Goal: Information Seeking & Learning: Learn about a topic

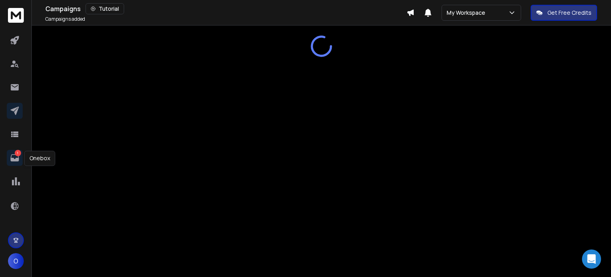
click at [16, 160] on icon at bounding box center [14, 157] width 8 height 7
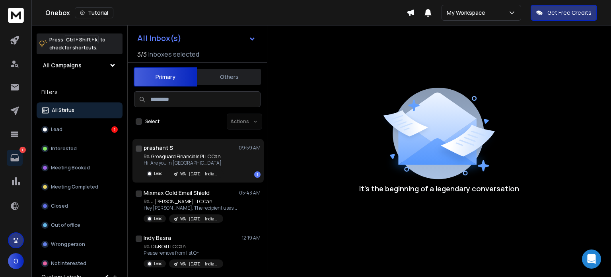
click at [199, 157] on p "Re: Growguard Financials PLLC Can" at bounding box center [184, 156] width 80 height 6
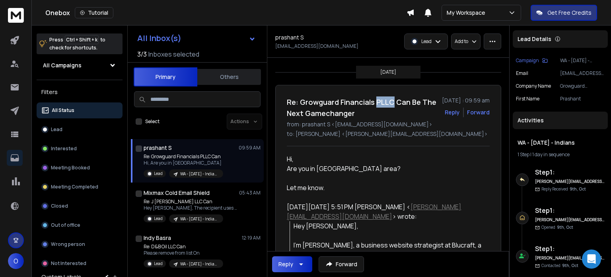
drag, startPoint x: 374, startPoint y: 101, endPoint x: 390, endPoint y: 102, distance: 16.0
click at [390, 102] on h1 "Re: Growguard Financials PLLC Can Be The Next Gamechanger" at bounding box center [362, 107] width 150 height 22
click at [352, 103] on h1 "Re: Growguard Financials PLLC Can Be The Next Gamechanger" at bounding box center [362, 107] width 150 height 22
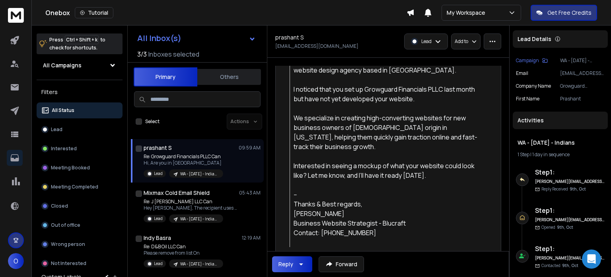
scroll to position [255, 0]
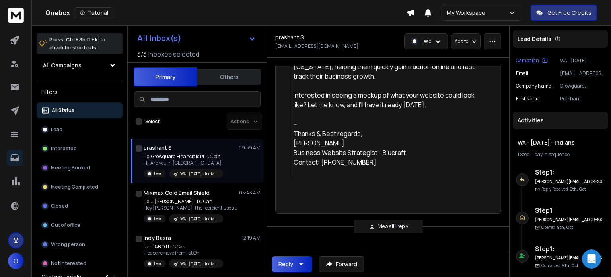
click at [392, 219] on div "[DATE] Re: Growguard Financials PLLC Can Be The Next Gamechanger [DATE] : 09:59…" at bounding box center [388, 57] width 242 height 492
click at [392, 223] on p "View all 1 reply" at bounding box center [394, 226] width 30 height 6
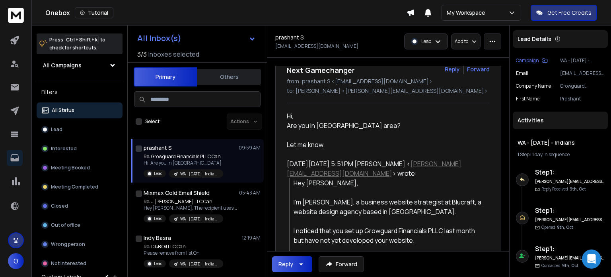
scroll to position [0, 0]
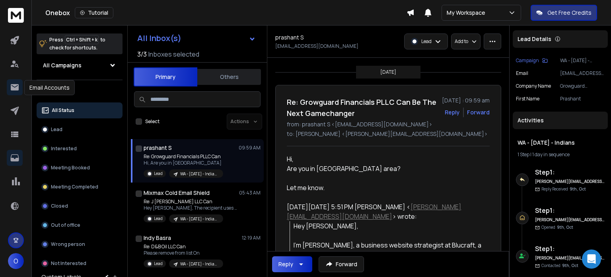
click at [16, 89] on icon at bounding box center [15, 87] width 8 height 6
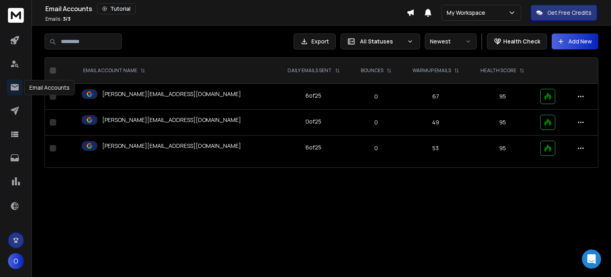
click at [340, 11] on div "Email Accounts Tutorial" at bounding box center [225, 8] width 361 height 11
